Goal: Task Accomplishment & Management: Manage account settings

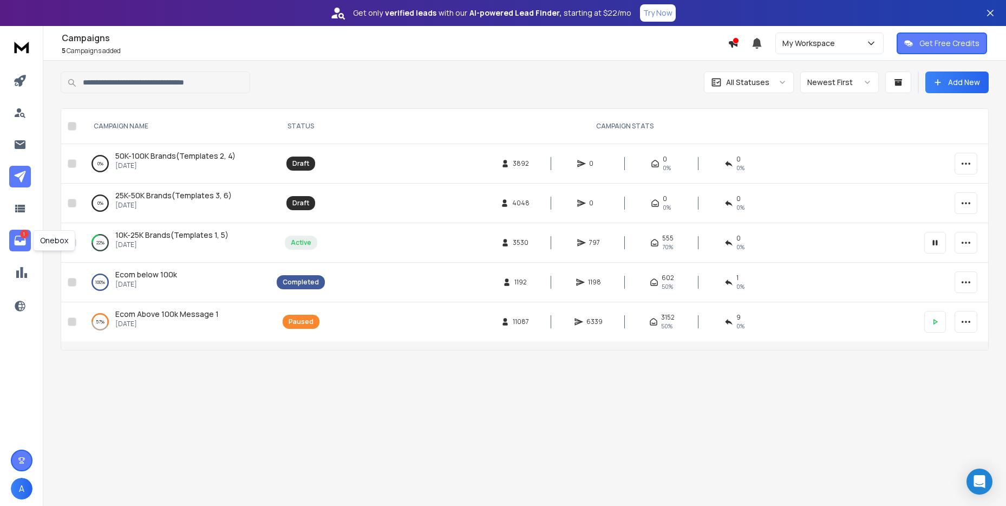
click at [21, 242] on icon at bounding box center [19, 241] width 11 height 10
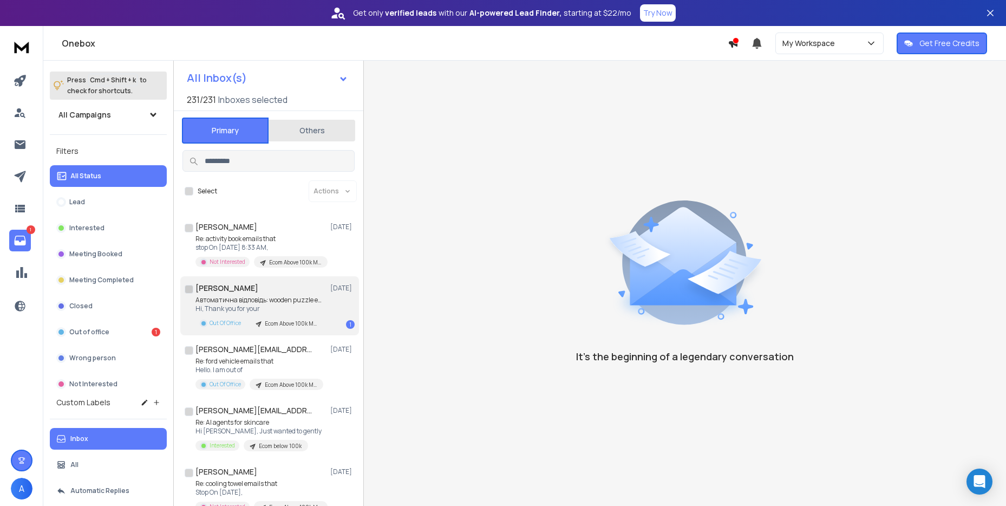
click at [252, 299] on p "Автоматична відповідь: wooden puzzle emails" at bounding box center [260, 300] width 130 height 9
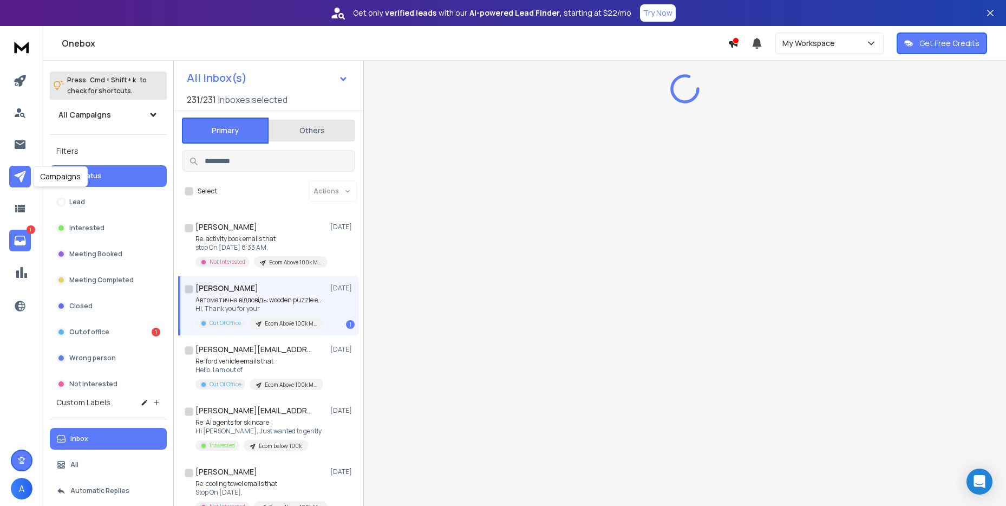
click at [24, 174] on icon at bounding box center [20, 176] width 13 height 13
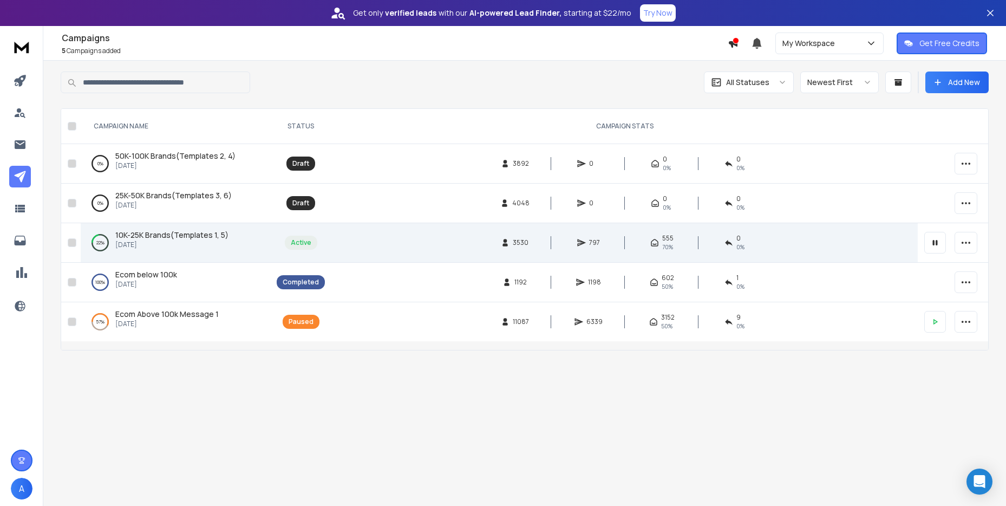
click at [187, 237] on span "10K-25K Brands(Templates 1, 5)" at bounding box center [171, 235] width 113 height 10
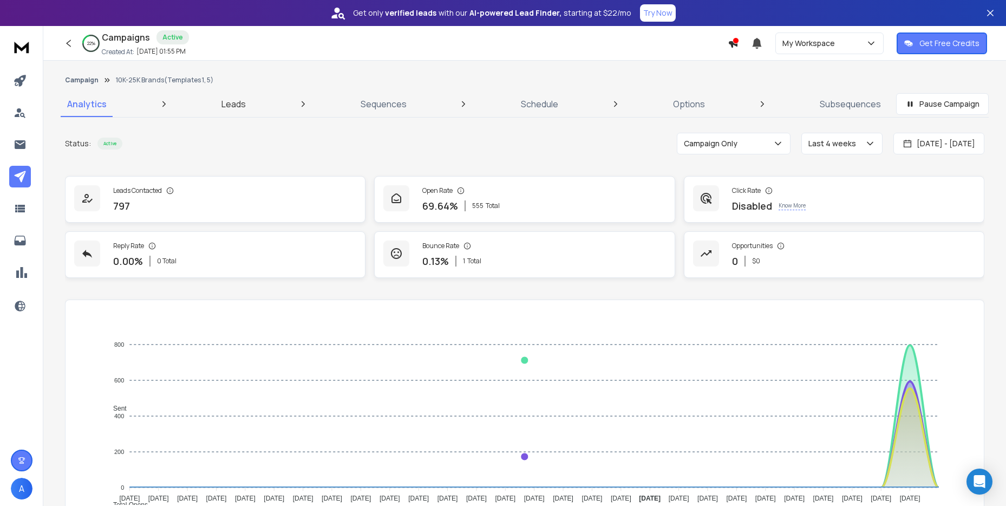
click at [230, 102] on p "Leads" at bounding box center [233, 103] width 24 height 13
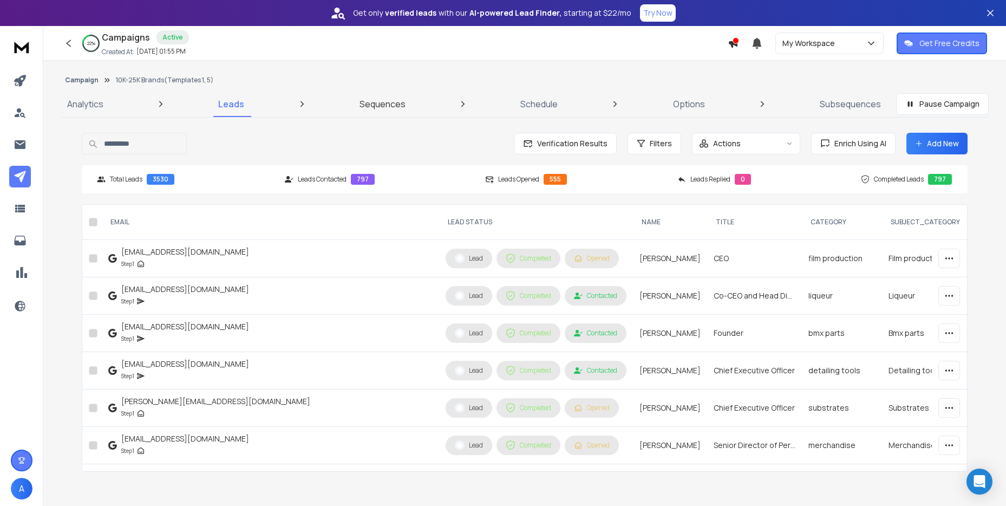
click at [390, 103] on p "Sequences" at bounding box center [383, 103] width 46 height 13
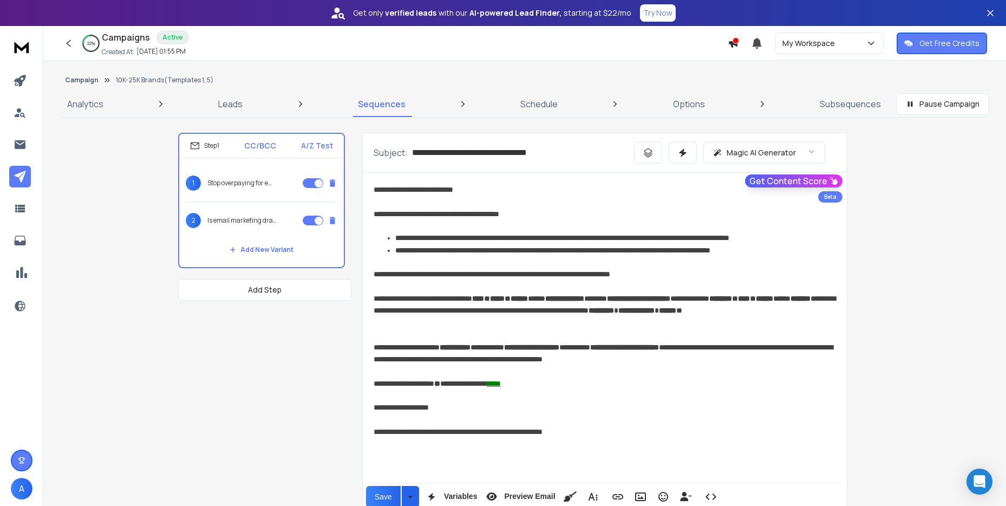
click at [229, 185] on p "Stop overpaying for email marketing" at bounding box center [241, 183] width 69 height 9
click at [232, 223] on p "Is email marketing draining your time (and cash)?" at bounding box center [241, 220] width 69 height 9
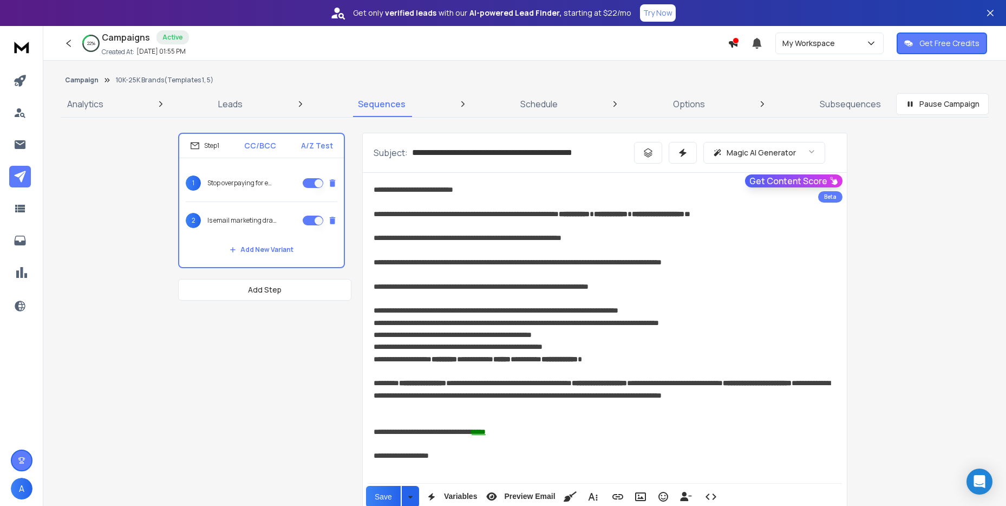
click at [237, 182] on p "Stop overpaying for email marketing" at bounding box center [241, 183] width 69 height 9
type input "**********"
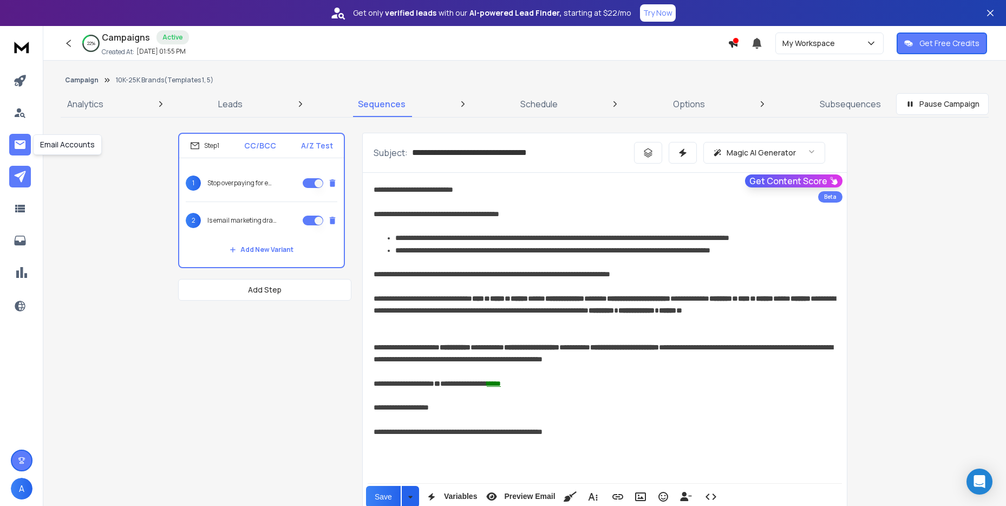
click at [16, 145] on icon at bounding box center [20, 144] width 11 height 9
